Goal: Transaction & Acquisition: Purchase product/service

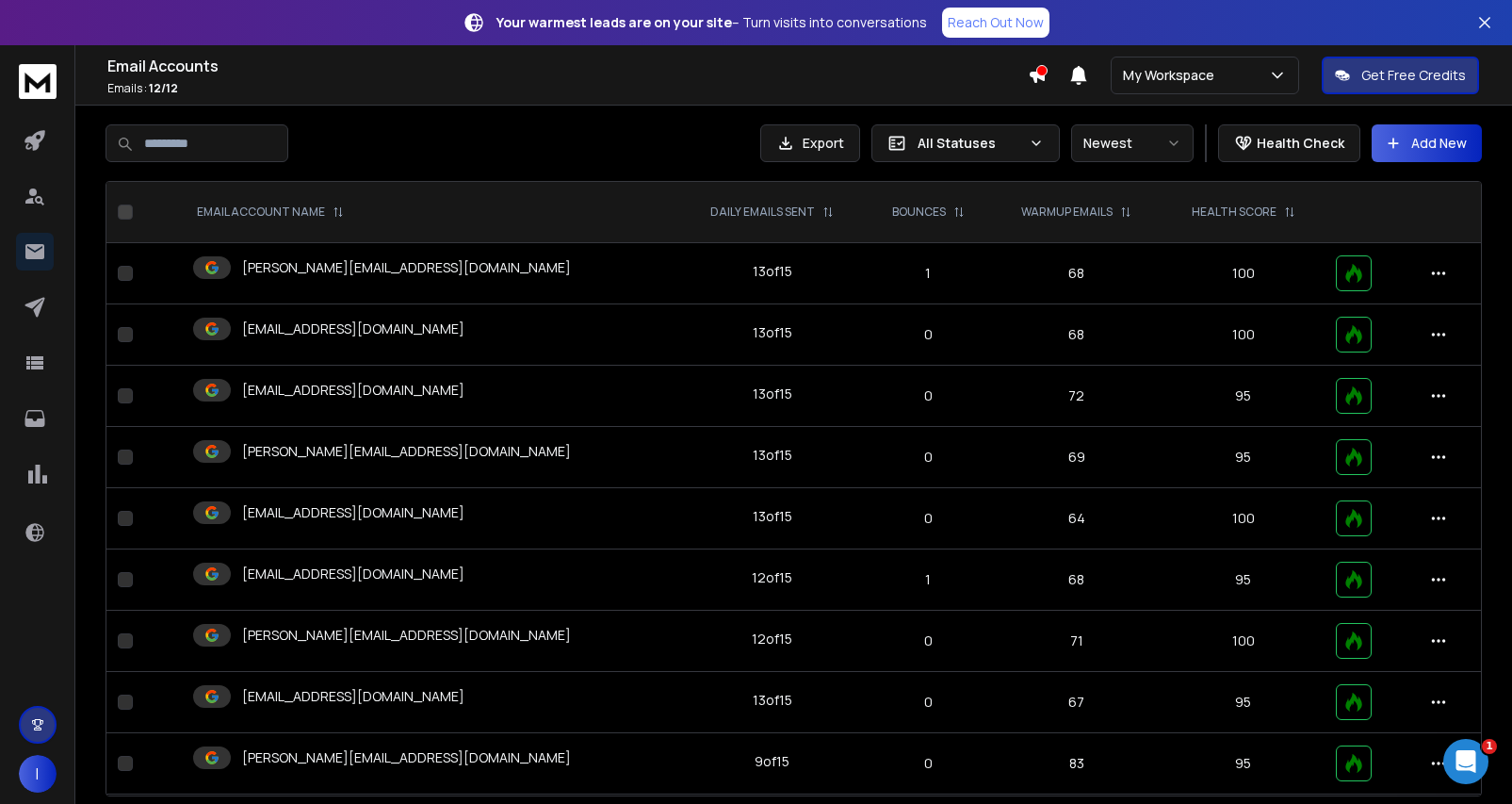
click at [1406, 142] on button "Add New" at bounding box center [1426, 143] width 110 height 38
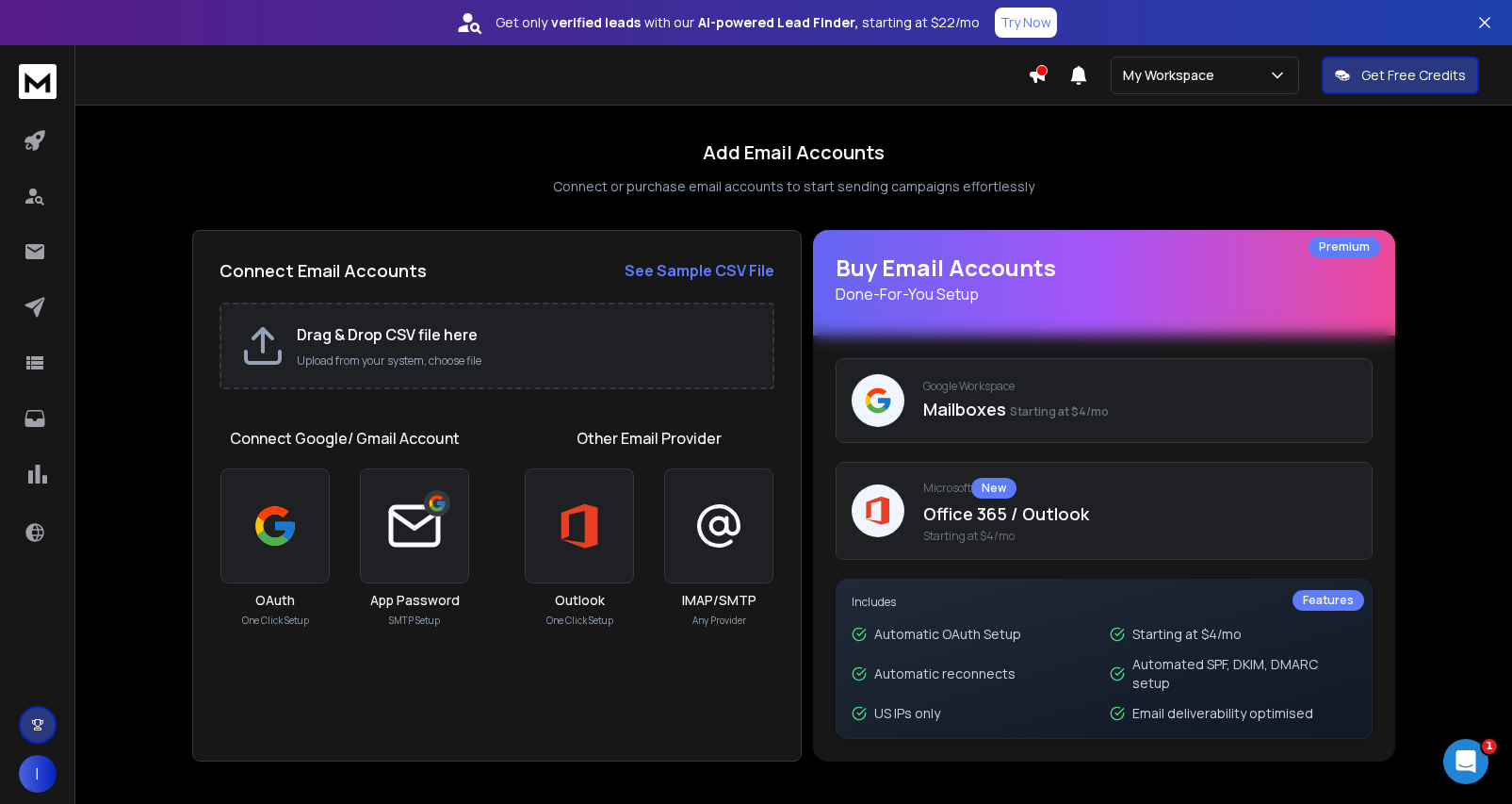
click at [923, 276] on h1 "Buy Email Accounts Done-For-You Setup" at bounding box center [1104, 279] width 537 height 53
click at [1026, 276] on h1 "Buy Email Accounts Done-For-You Setup" at bounding box center [1104, 279] width 537 height 53
click at [1031, 403] on span "Starting at $4/mo" at bounding box center [1060, 411] width 99 height 16
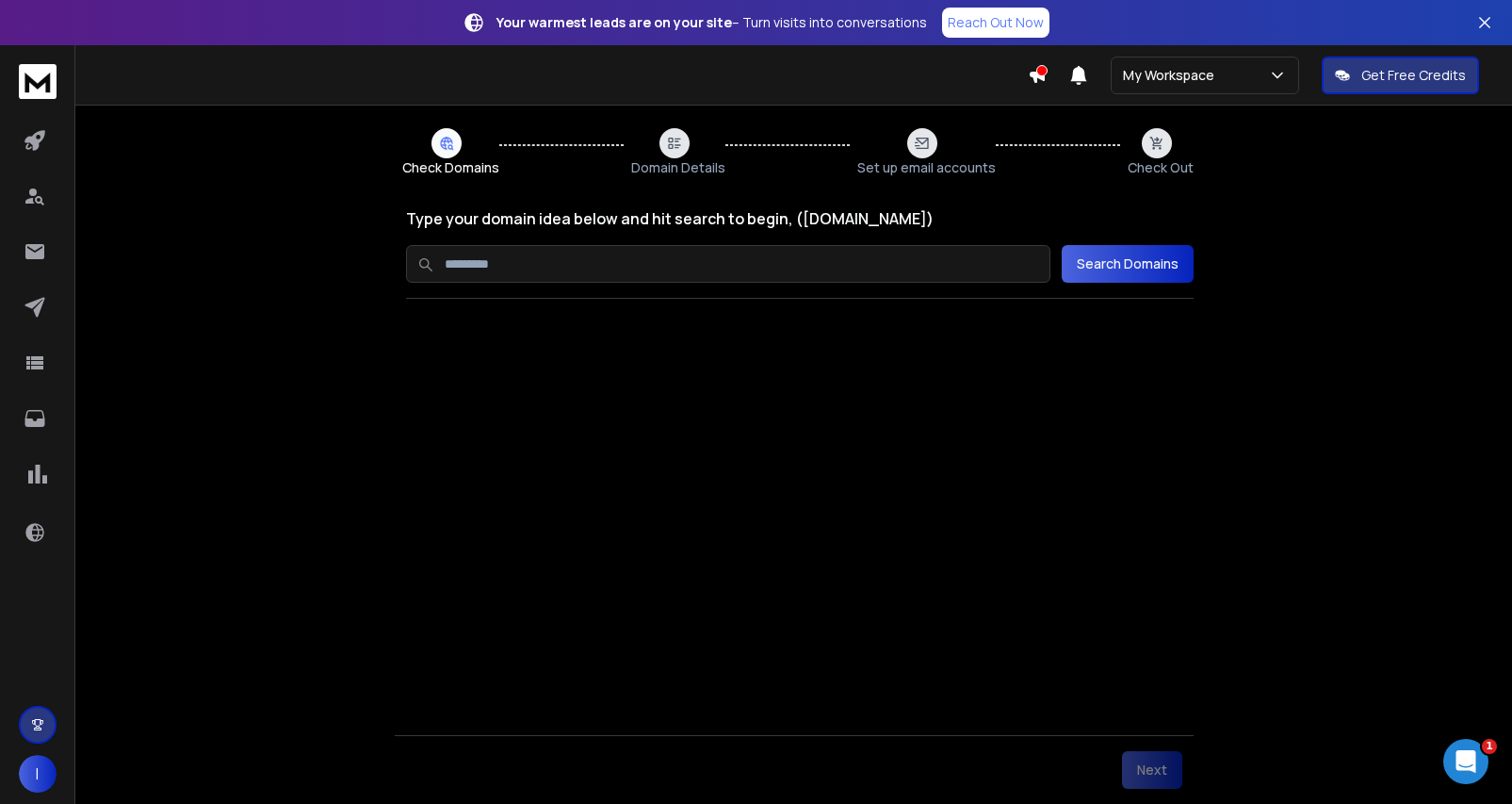
click at [468, 263] on input at bounding box center [728, 264] width 644 height 38
type input "**********"
click at [1143, 272] on button "Search Domains" at bounding box center [1128, 264] width 132 height 38
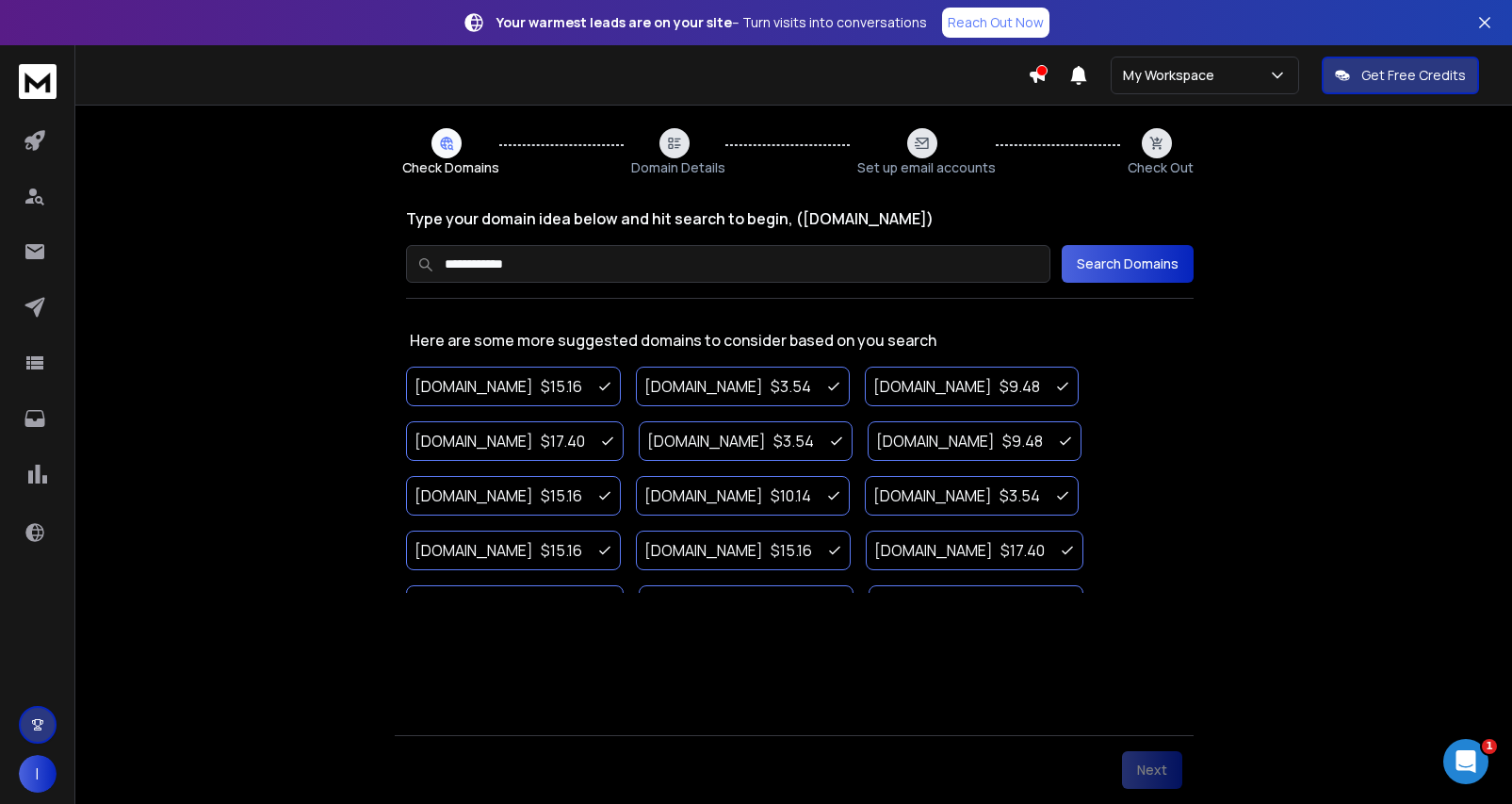
click at [480, 387] on h3 "[DOMAIN_NAME]" at bounding box center [474, 385] width 119 height 22
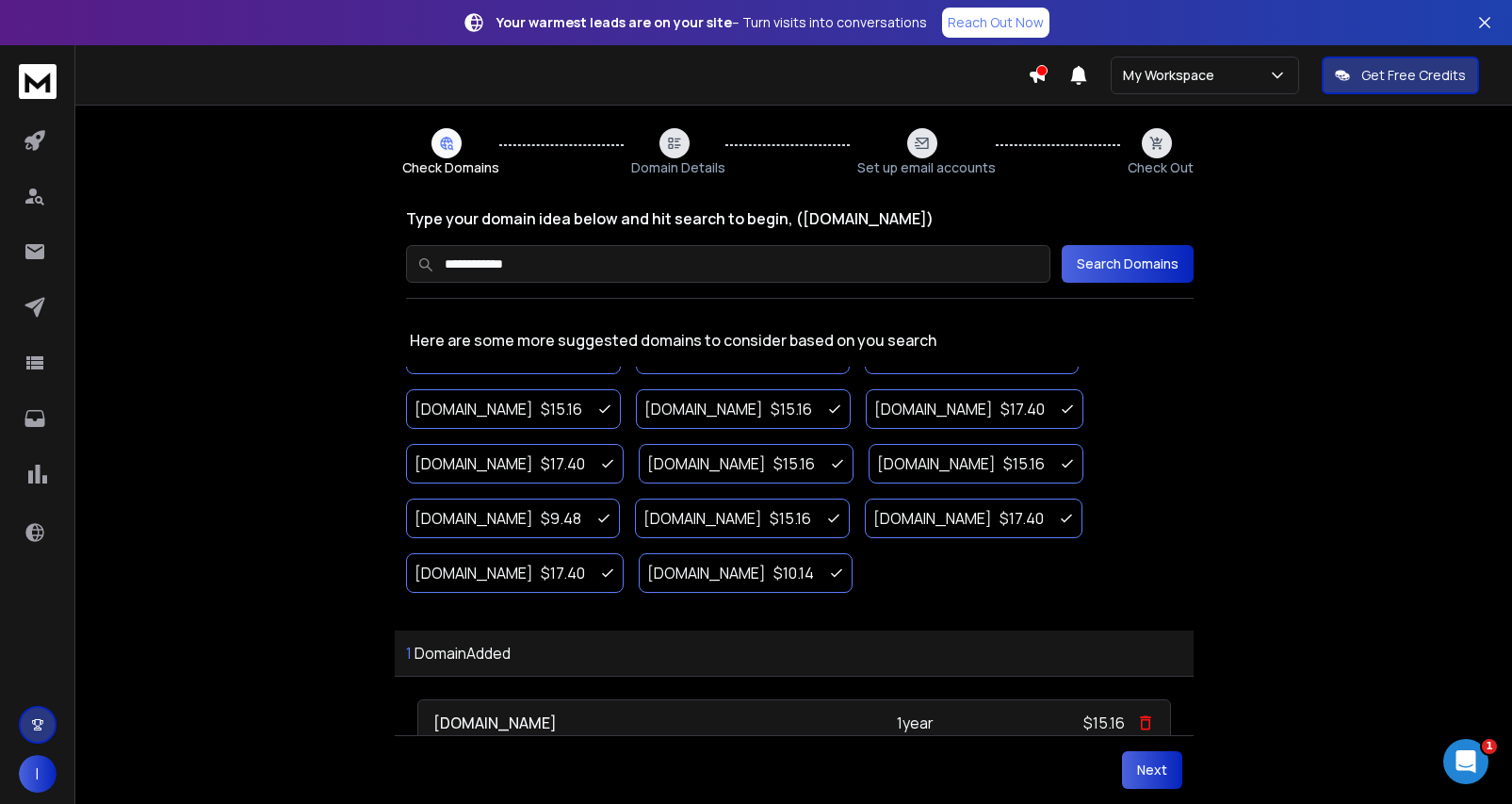
scroll to position [156, 0]
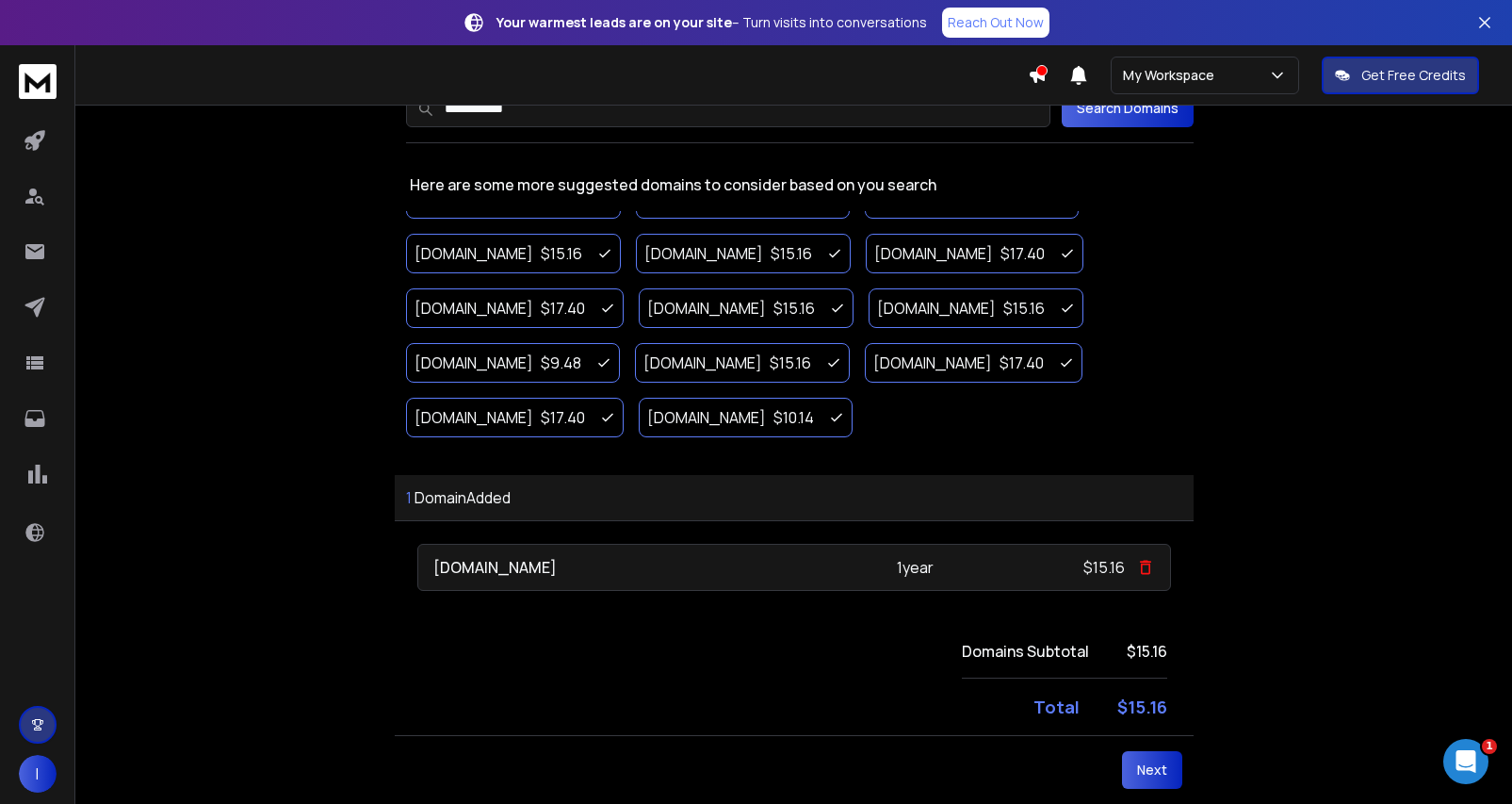
click at [1151, 774] on button "Next" at bounding box center [1152, 770] width 60 height 38
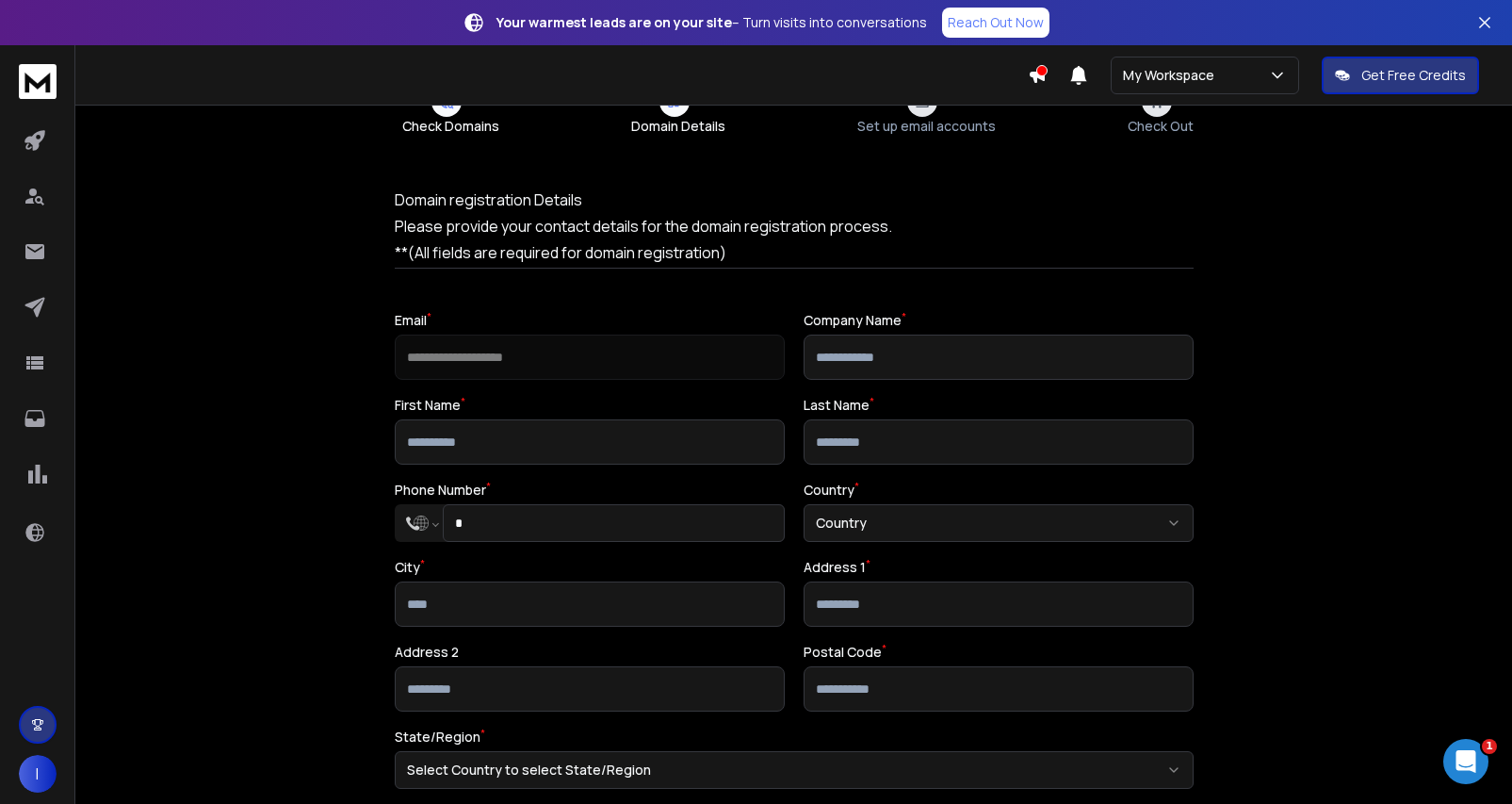
scroll to position [152, 0]
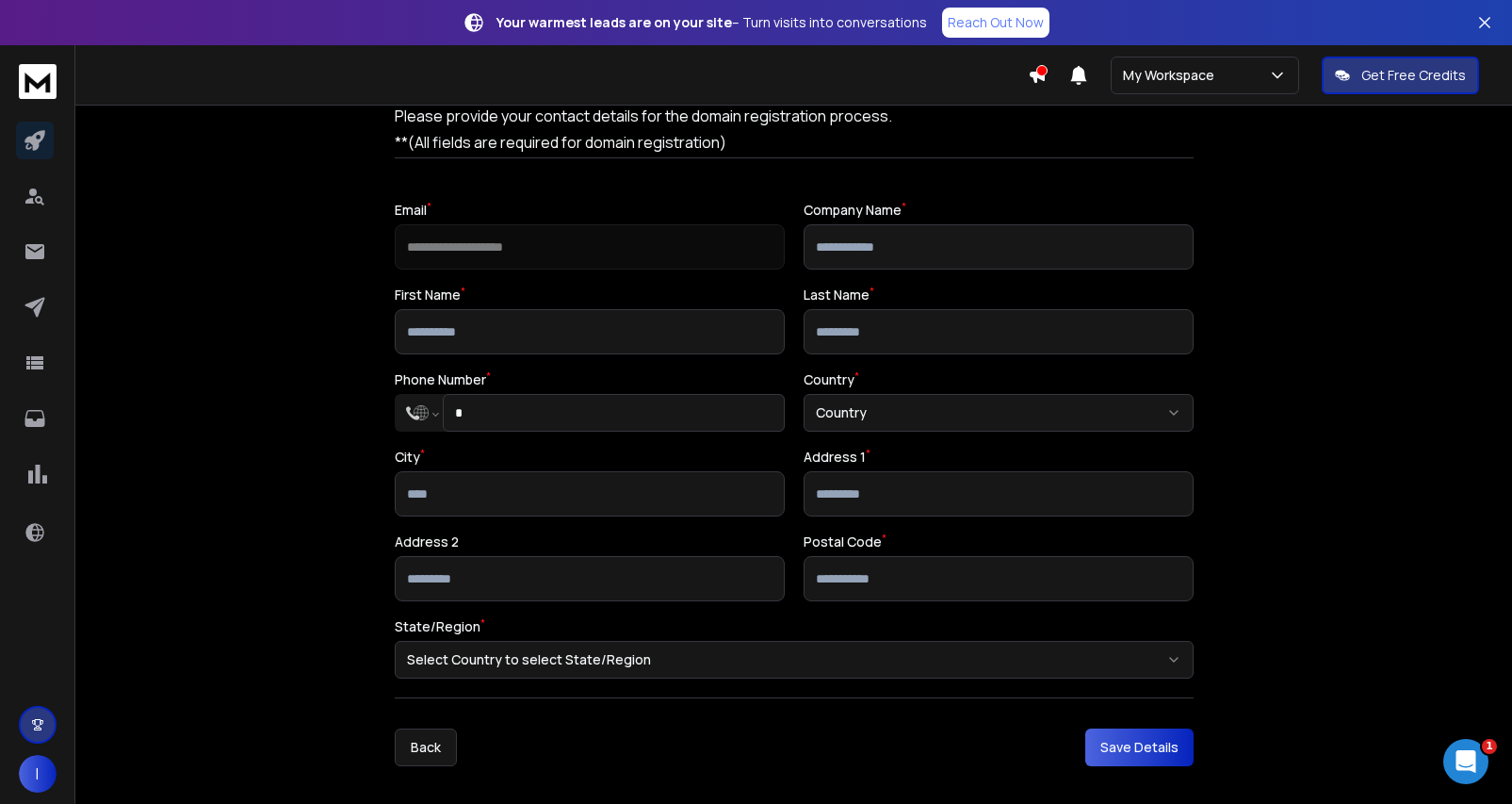
click at [49, 146] on link at bounding box center [34, 140] width 38 height 38
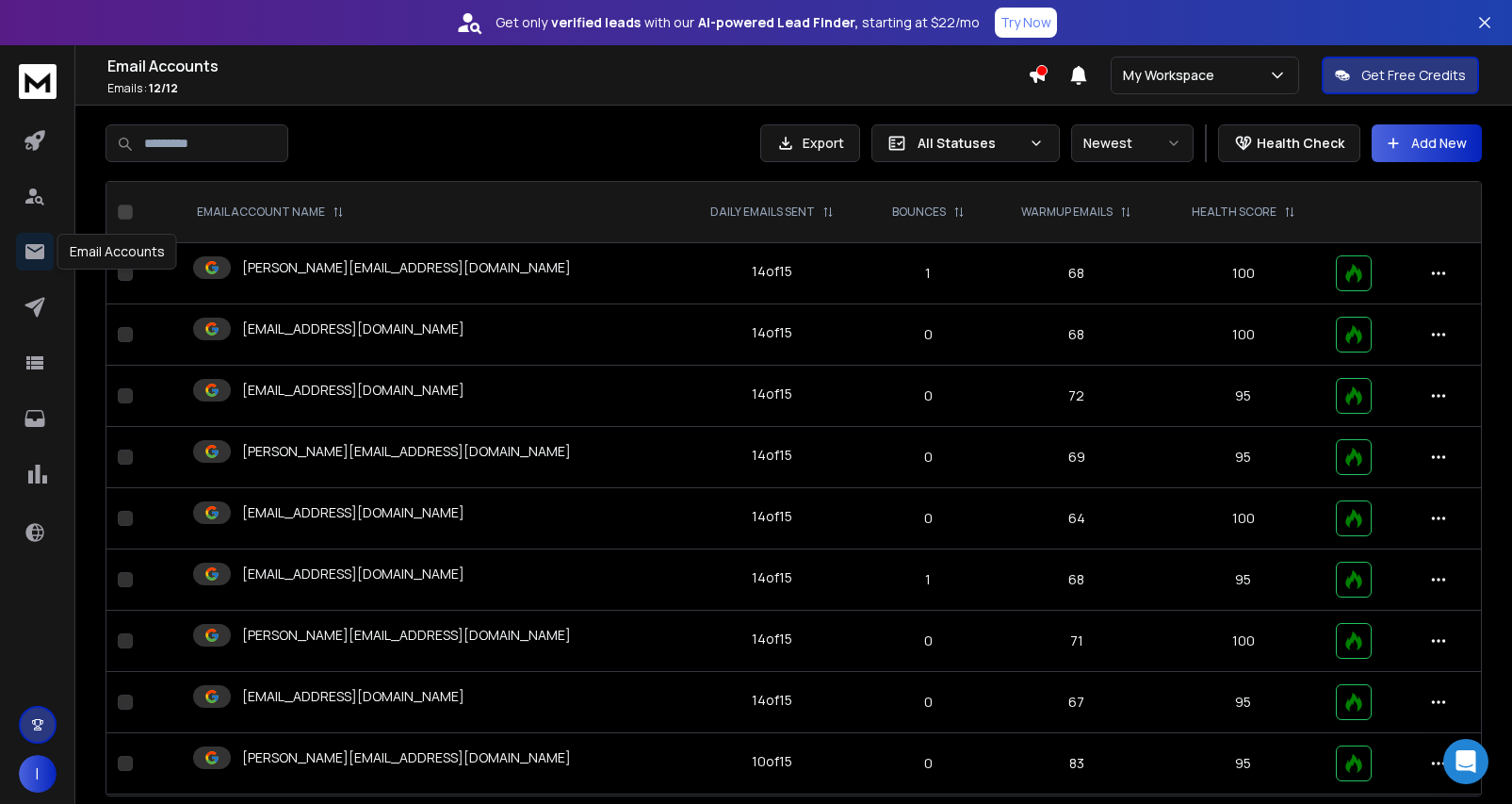
click at [43, 252] on icon at bounding box center [34, 251] width 18 height 15
click at [37, 309] on icon at bounding box center [34, 307] width 19 height 19
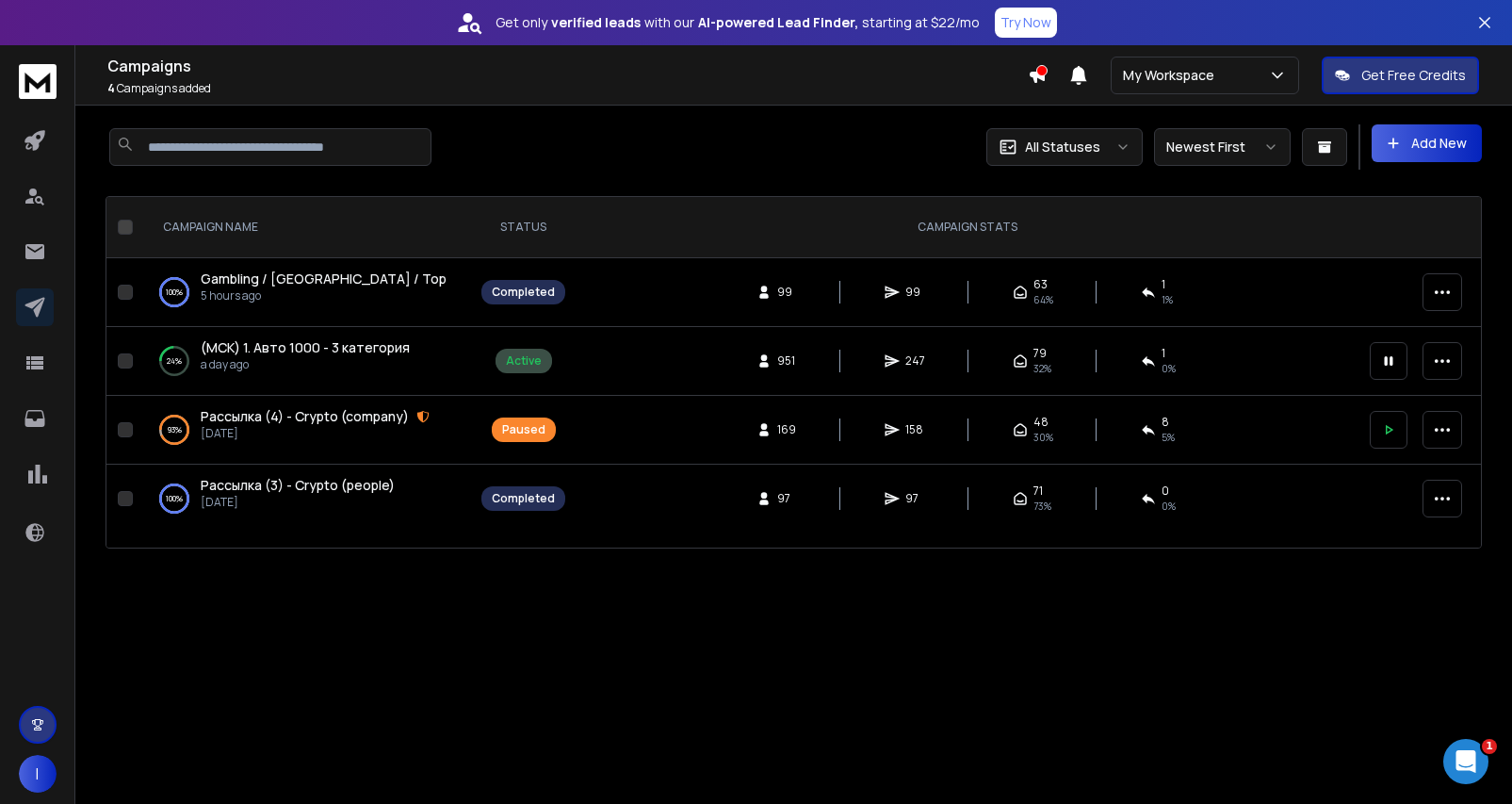
click at [272, 276] on span "Gambling / [GEOGRAPHIC_DATA] / Top" at bounding box center [323, 278] width 246 height 18
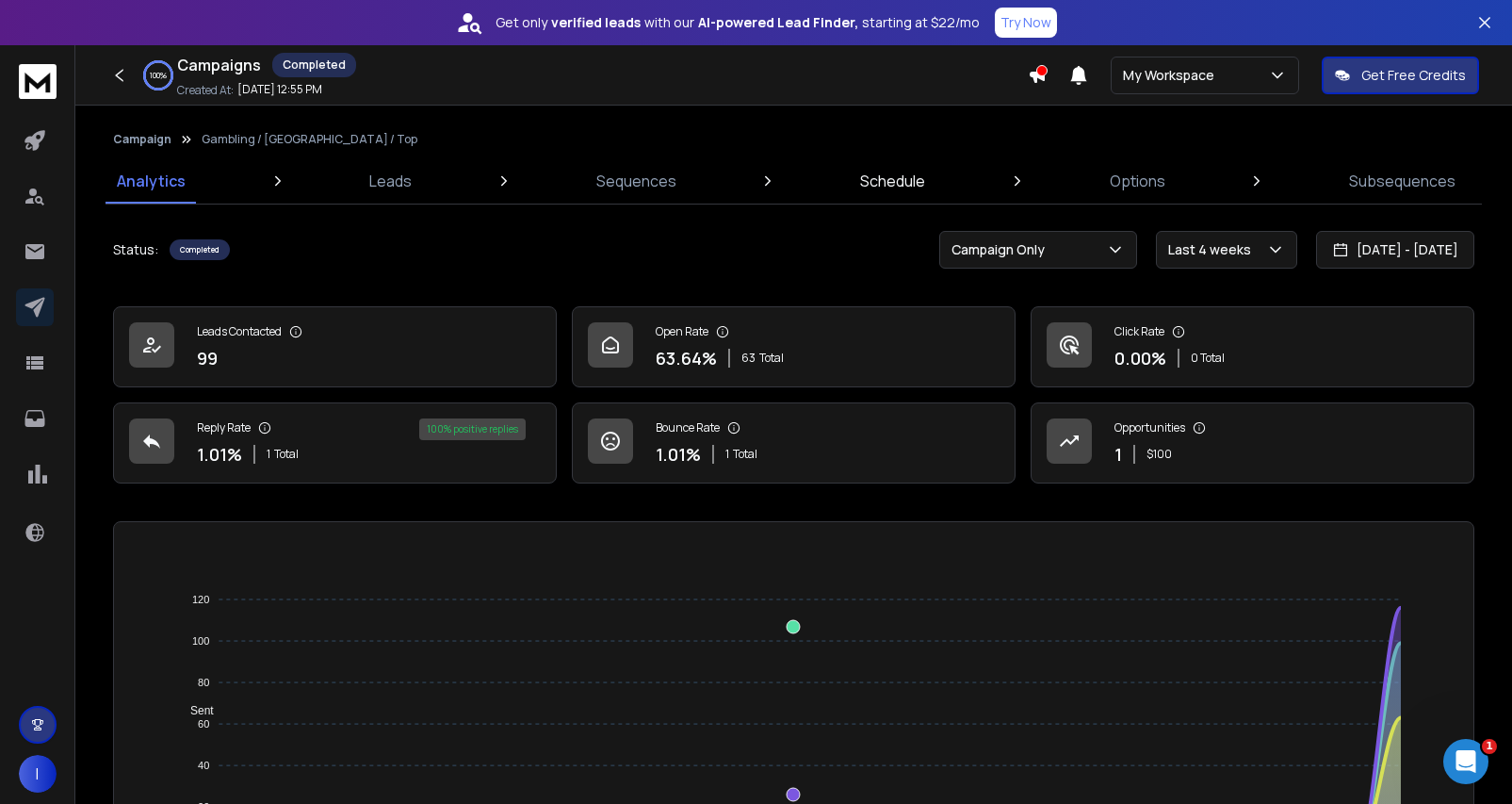
click at [895, 183] on p "Schedule" at bounding box center [892, 180] width 65 height 22
